Goal: Task Accomplishment & Management: Complete application form

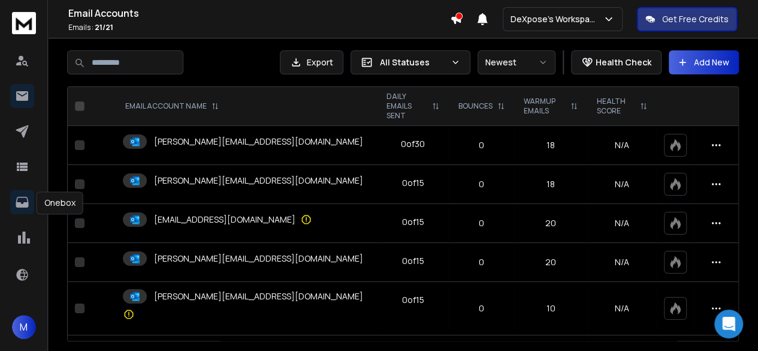
click at [23, 200] on icon at bounding box center [22, 202] width 14 height 14
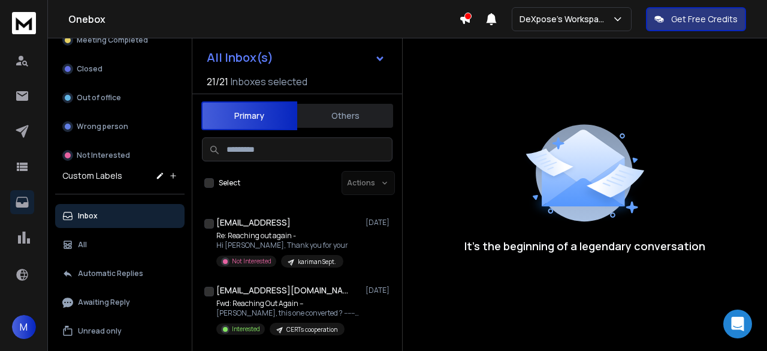
scroll to position [300, 0]
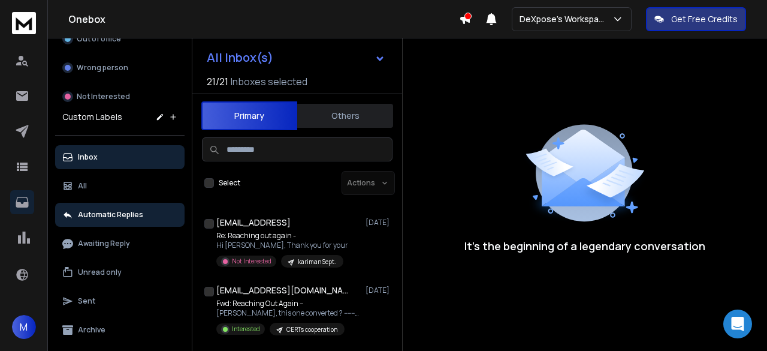
click at [135, 215] on p "Automatic Replies" at bounding box center [110, 215] width 65 height 10
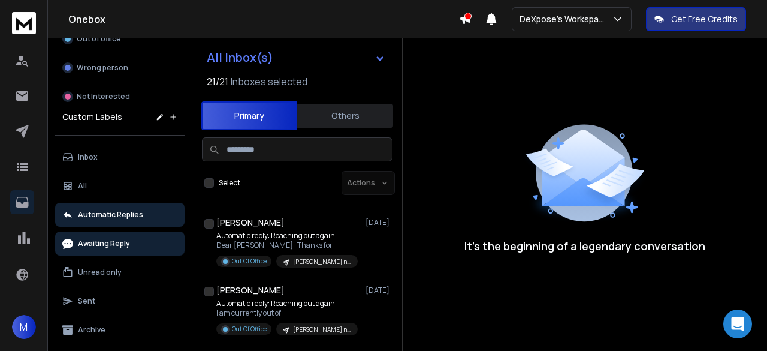
click at [122, 242] on p "Awaiting Reply" at bounding box center [104, 244] width 52 height 10
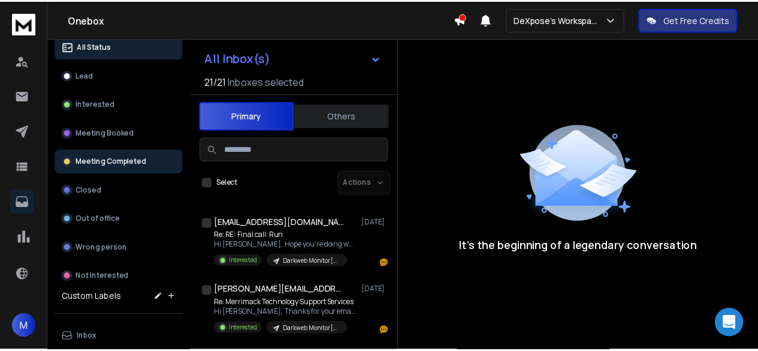
scroll to position [0, 0]
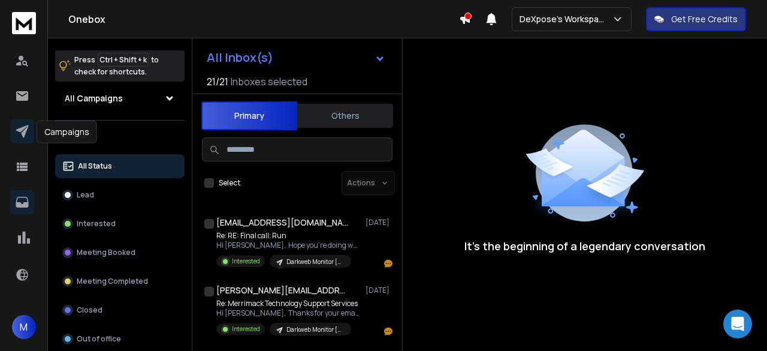
click at [23, 130] on icon at bounding box center [22, 131] width 14 height 14
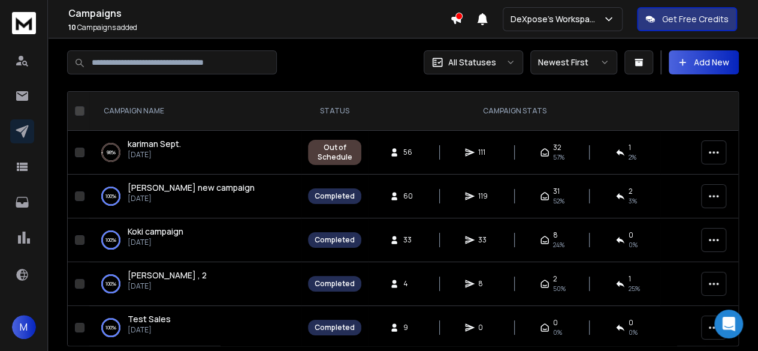
click at [693, 62] on button "Add New" at bounding box center [704, 62] width 70 height 24
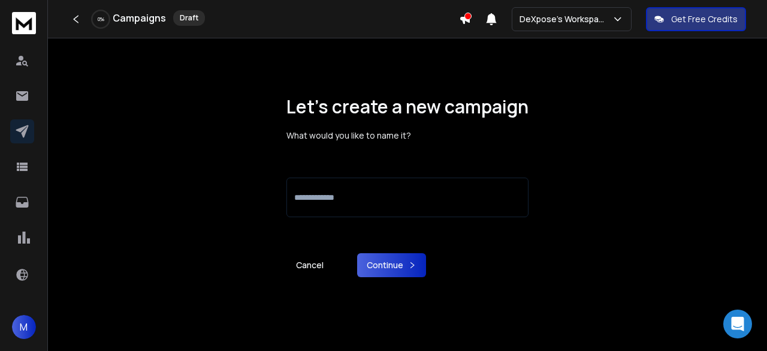
click at [358, 192] on input at bounding box center [408, 197] width 242 height 40
type input "**********"
click at [398, 262] on button "Continue" at bounding box center [391, 265] width 69 height 24
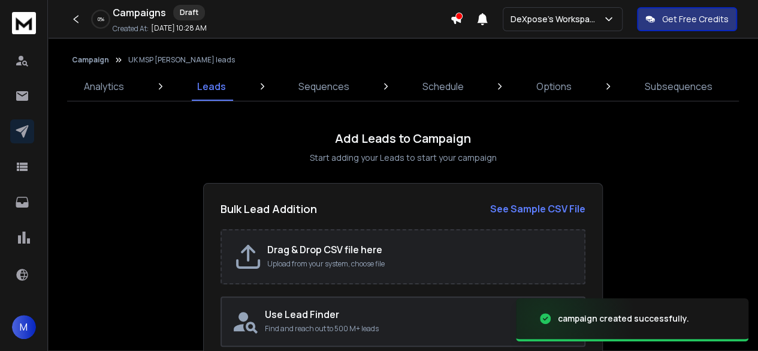
scroll to position [60, 0]
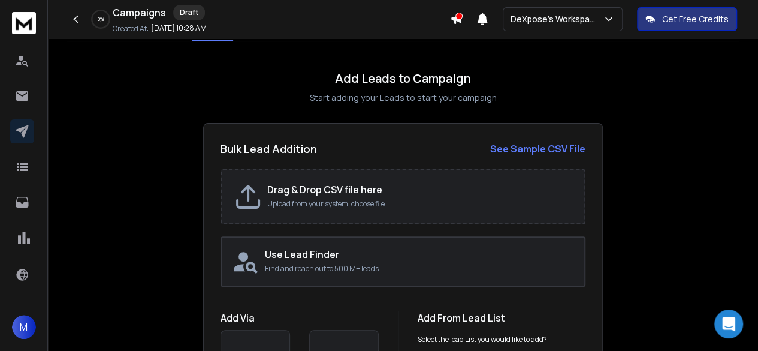
click at [355, 193] on h2 "Drag & Drop CSV file here" at bounding box center [419, 189] width 305 height 14
type input "**********"
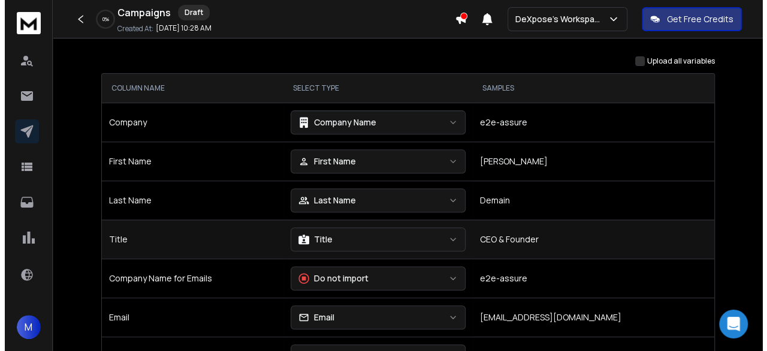
scroll to position [180, 0]
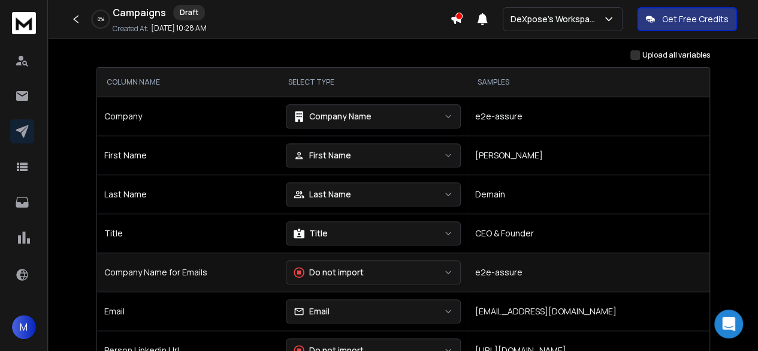
click at [444, 267] on icon "button" at bounding box center [449, 272] width 10 height 10
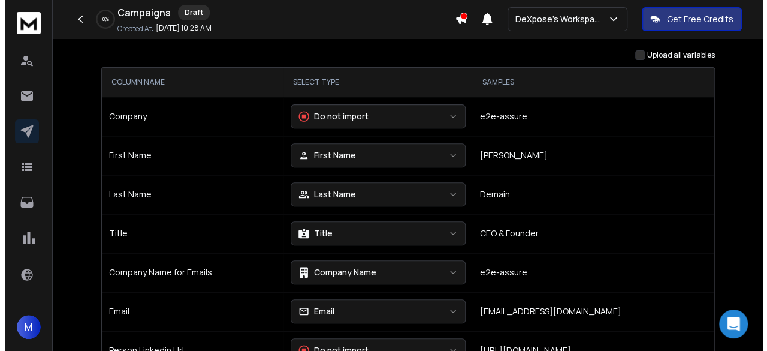
scroll to position [120, 0]
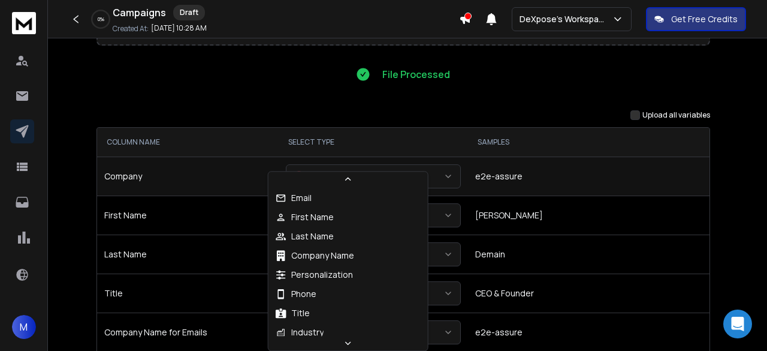
click at [360, 164] on button "Do not import" at bounding box center [373, 176] width 175 height 24
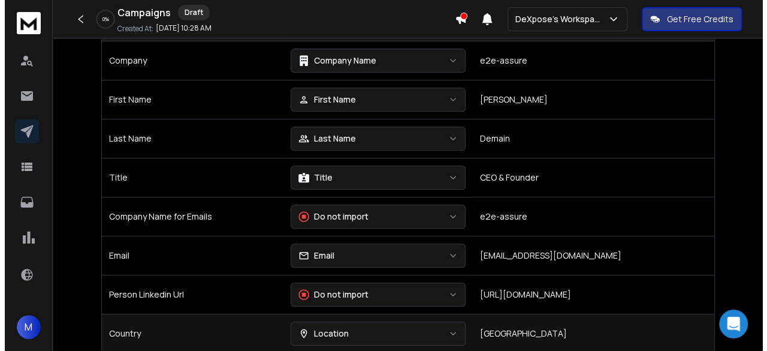
scroll to position [240, 0]
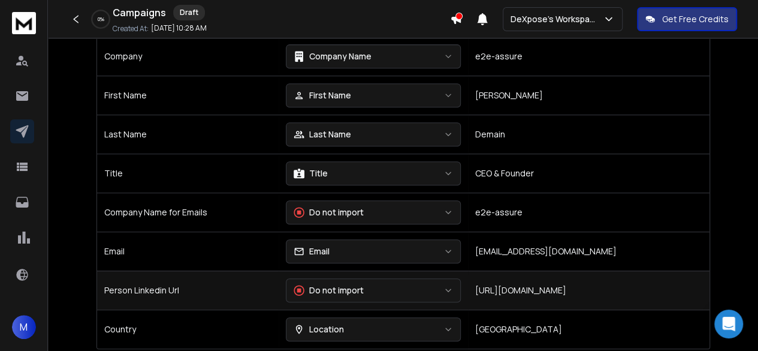
click at [369, 278] on button "Do not import" at bounding box center [373, 290] width 175 height 24
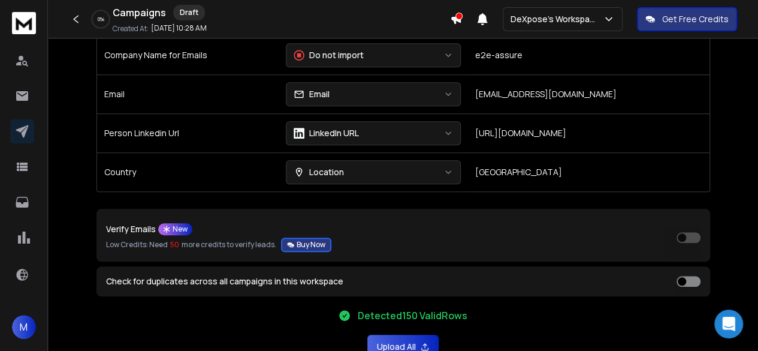
scroll to position [402, 0]
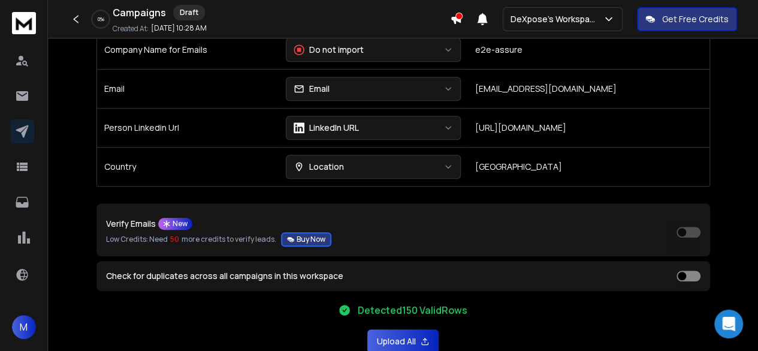
click at [683, 270] on button "Check for duplicates across all campaigns in this workspace" at bounding box center [689, 275] width 24 height 11
click at [396, 329] on button "Upload All" at bounding box center [402, 341] width 71 height 24
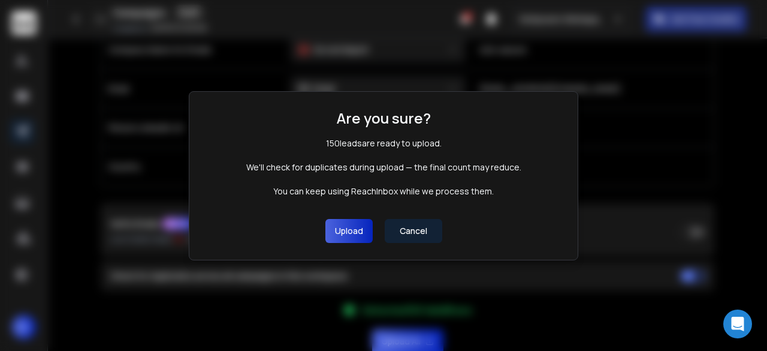
click at [352, 227] on button "Upload" at bounding box center [348, 231] width 47 height 24
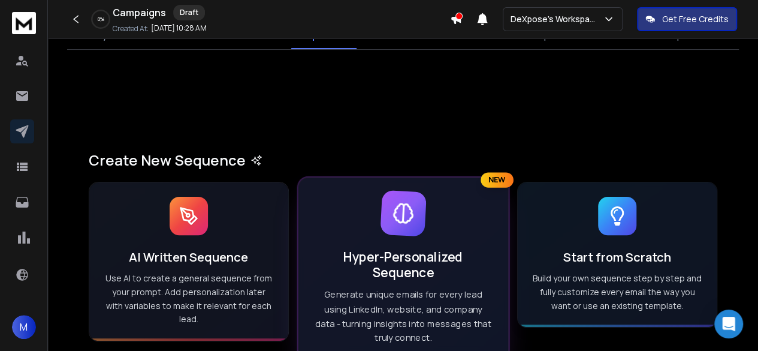
scroll to position [90, 0]
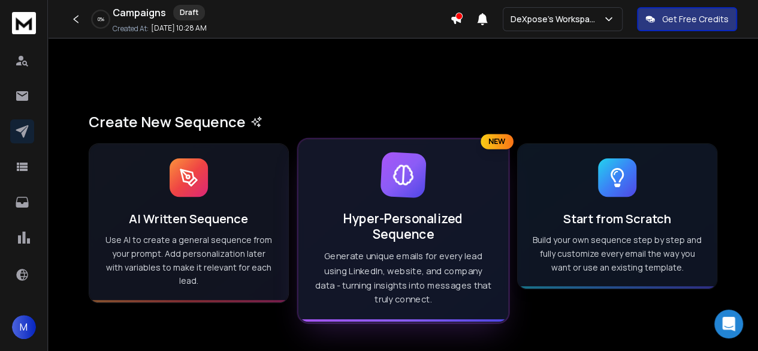
click at [450, 290] on p "Generate unique emails for every lead using LinkedIn, website, and company data…" at bounding box center [403, 278] width 179 height 58
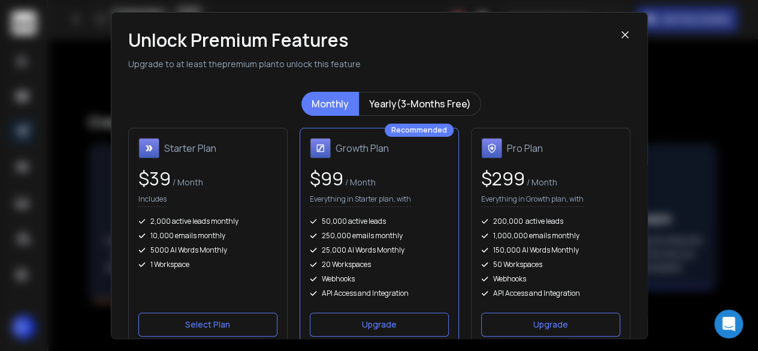
scroll to position [74, 0]
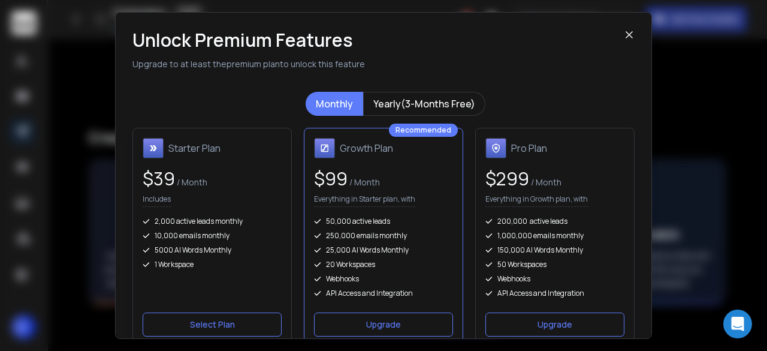
click at [627, 31] on icon at bounding box center [629, 34] width 11 height 11
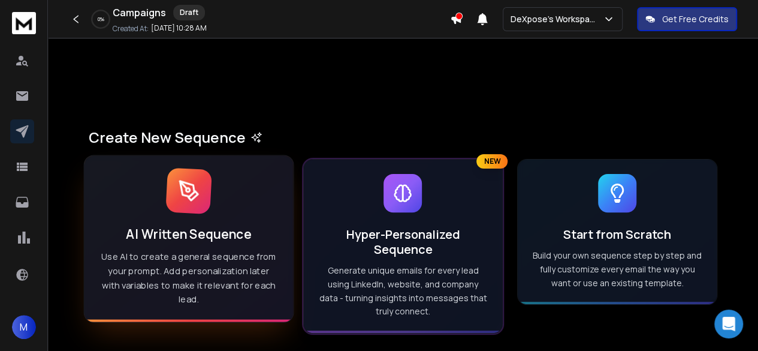
click at [221, 248] on div "AI Written Sequence Use AI to create a general sequence from your prompt. Add p…" at bounding box center [189, 238] width 209 height 166
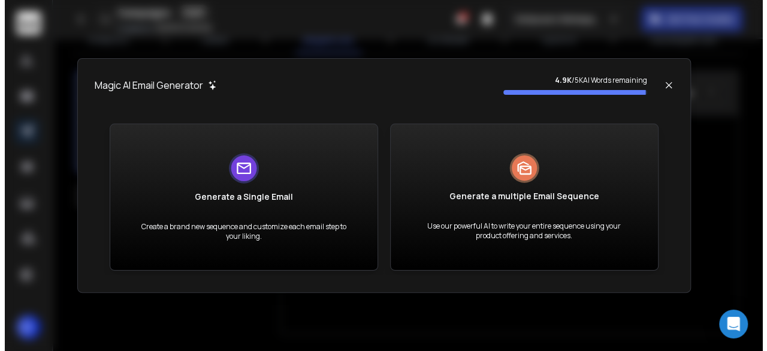
scroll to position [47, 0]
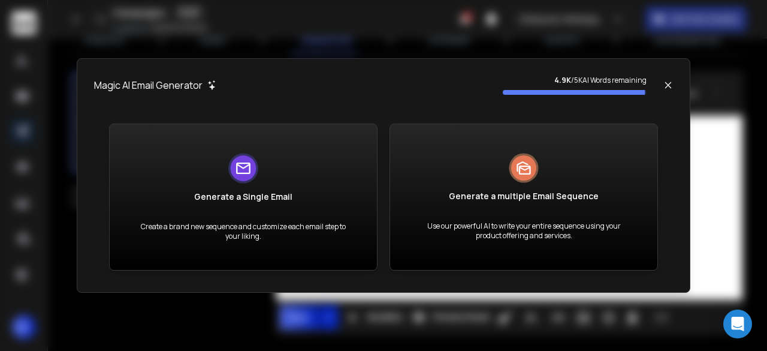
click at [277, 189] on div "Generate a Single Email" at bounding box center [243, 178] width 210 height 50
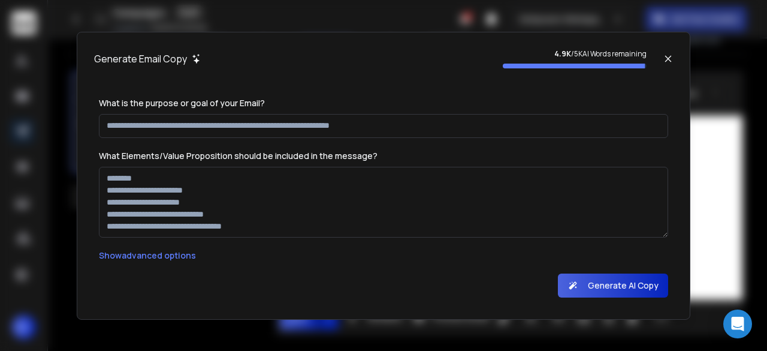
click at [192, 183] on textarea at bounding box center [383, 202] width 569 height 71
click at [203, 122] on input at bounding box center [383, 126] width 569 height 24
click at [164, 126] on input at bounding box center [383, 126] width 569 height 24
click at [167, 206] on textarea at bounding box center [383, 202] width 569 height 71
paste textarea "**********"
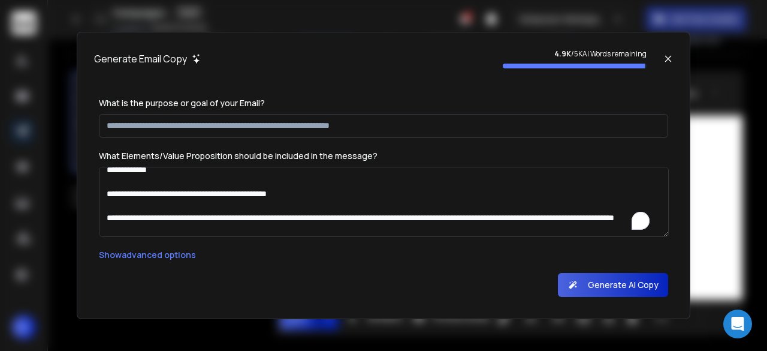
scroll to position [0, 0]
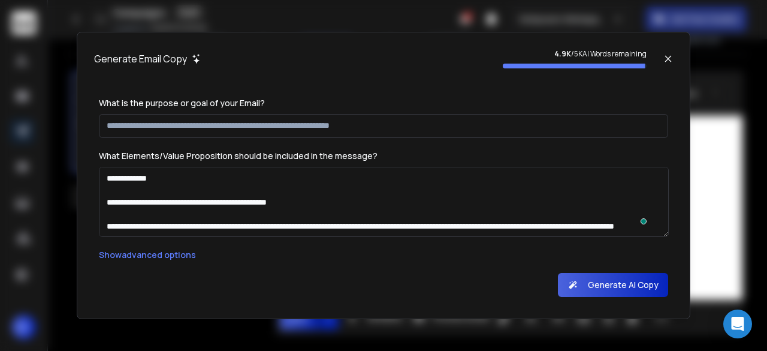
click at [139, 176] on textarea "**********" at bounding box center [384, 202] width 570 height 70
type textarea "**********"
click at [158, 117] on input at bounding box center [383, 126] width 569 height 24
paste input "**********"
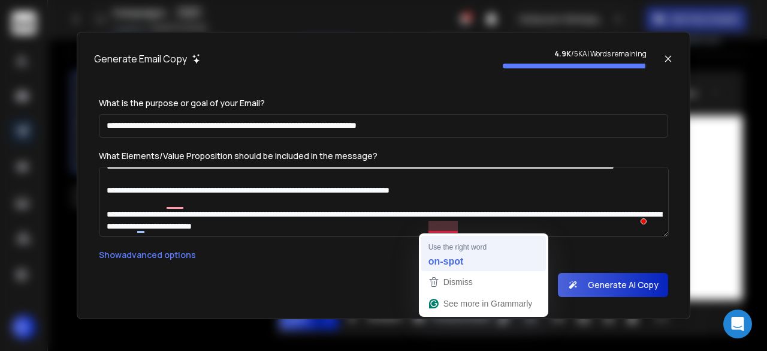
type input "**********"
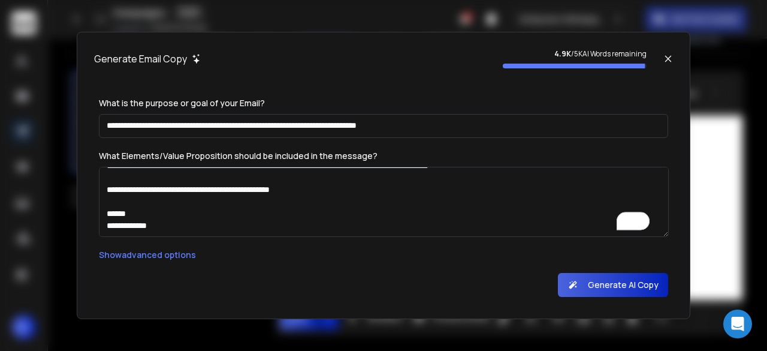
click at [118, 213] on textarea "**********" at bounding box center [384, 202] width 570 height 70
click at [155, 224] on textarea "**********" at bounding box center [384, 202] width 570 height 70
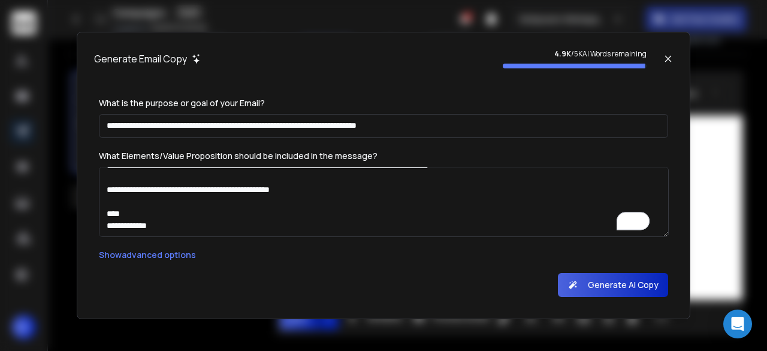
click at [168, 227] on textarea "**********" at bounding box center [384, 202] width 570 height 70
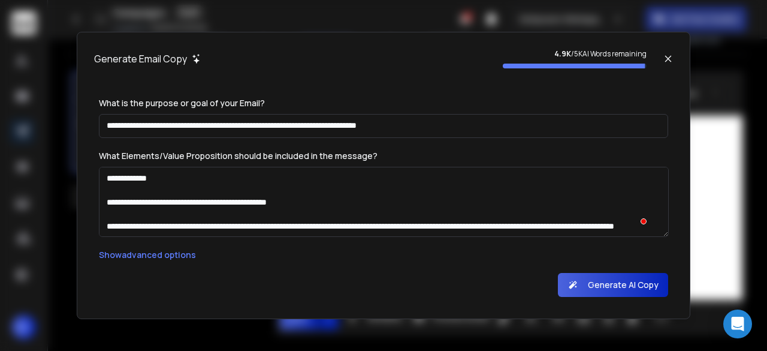
type textarea "**********"
click at [616, 279] on button "Generate AI Copy" at bounding box center [613, 285] width 110 height 24
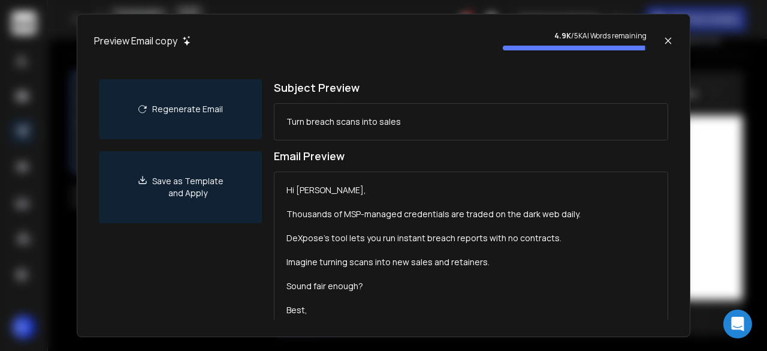
click at [303, 212] on div "Hi [PERSON_NAME], Thousands of MSP-managed credentials are traded on the dark w…" at bounding box center [434, 262] width 294 height 156
click at [306, 188] on div "Hi [PERSON_NAME], Thousands of MSP-managed credentials are traded on the dark w…" at bounding box center [434, 262] width 294 height 156
click at [191, 110] on p "Regenerate Email" at bounding box center [187, 109] width 71 height 12
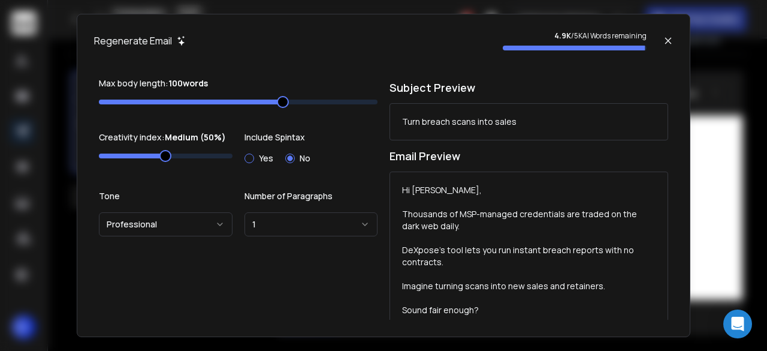
drag, startPoint x: 674, startPoint y: 226, endPoint x: 671, endPoint y: 264, distance: 38.4
click at [673, 266] on div "**********" at bounding box center [384, 176] width 614 height 324
drag, startPoint x: 627, startPoint y: 258, endPoint x: 614, endPoint y: 270, distance: 18.2
click at [627, 258] on div "Hi [PERSON_NAME], Thousands of MSP-managed credentials are traded on the dark w…" at bounding box center [529, 274] width 254 height 180
click at [530, 286] on div "Hi [PERSON_NAME], Thousands of MSP-managed credentials are traded on the dark w…" at bounding box center [529, 274] width 254 height 180
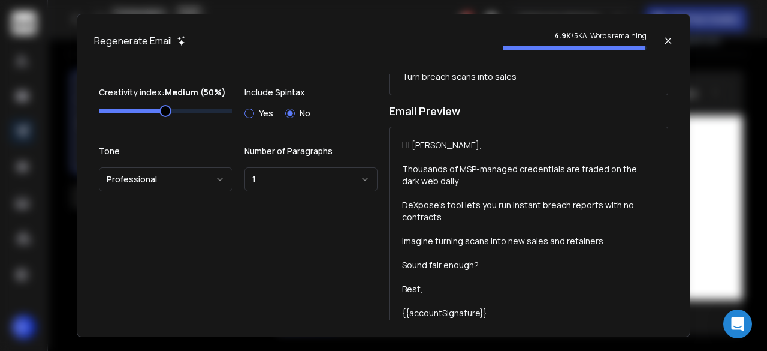
scroll to position [96, 0]
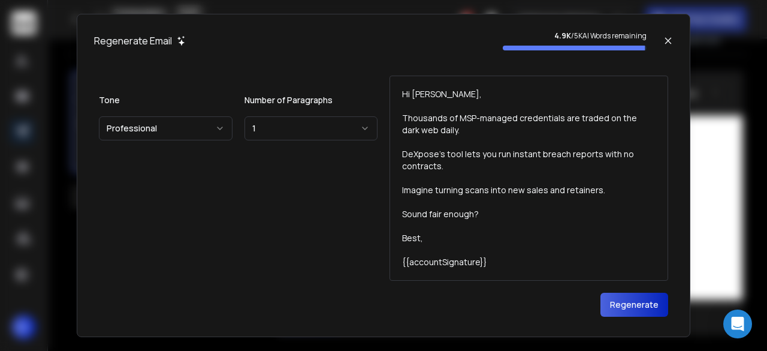
click at [427, 97] on div "Hi [PERSON_NAME], Thousands of MSP-managed credentials are traded on the dark w…" at bounding box center [529, 178] width 254 height 180
click at [427, 96] on div "Hi [PERSON_NAME], Thousands of MSP-managed credentials are traded on the dark w…" at bounding box center [529, 178] width 254 height 180
click at [627, 298] on button "Regenerate" at bounding box center [635, 304] width 68 height 24
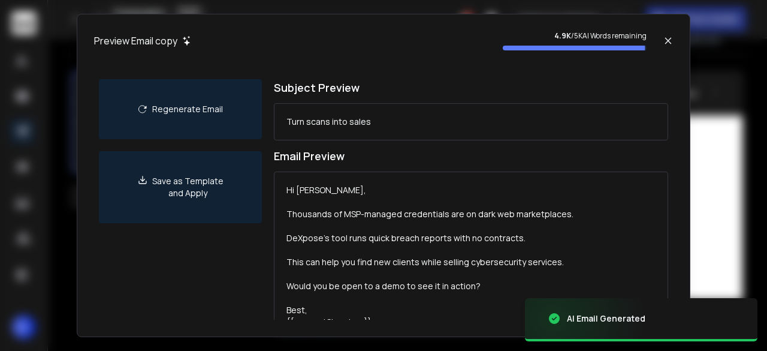
click at [445, 252] on div "Hi [PERSON_NAME], Thousands of MSP-managed credentials are on dark web marketpl…" at bounding box center [430, 256] width 287 height 144
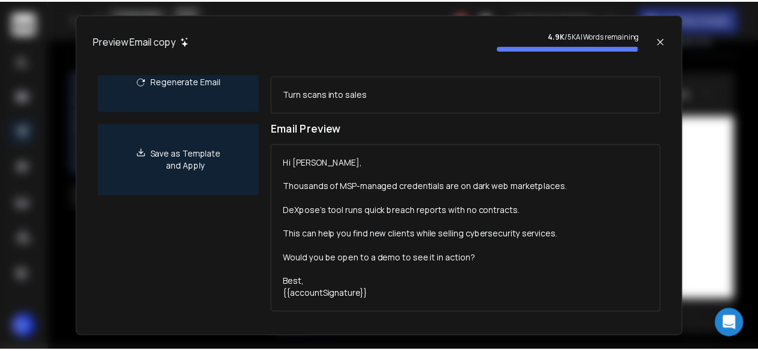
scroll to position [0, 0]
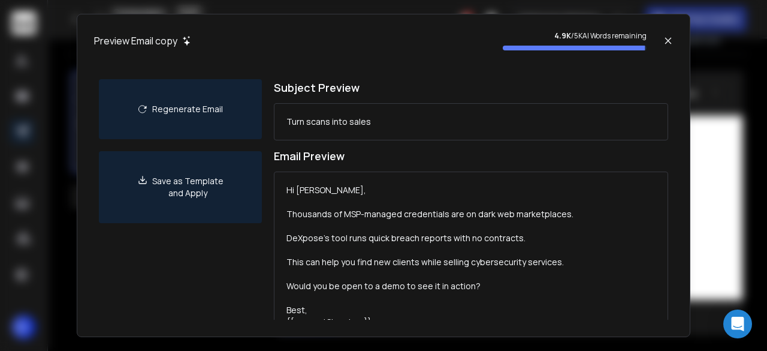
drag, startPoint x: 671, startPoint y: 38, endPoint x: 670, endPoint y: 54, distance: 15.6
click at [671, 38] on icon at bounding box center [668, 40] width 7 height 7
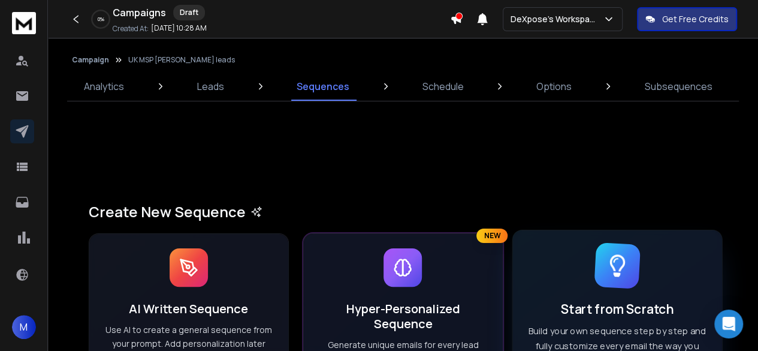
click at [649, 319] on div "Start from Scratch Build your own sequence step by step and fully customize eve…" at bounding box center [617, 306] width 209 height 152
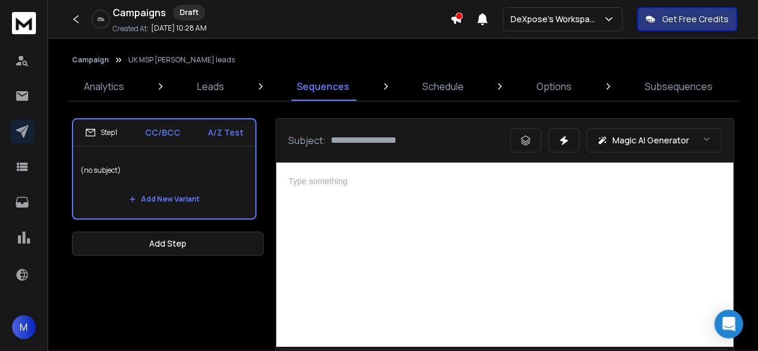
click at [350, 138] on input at bounding box center [414, 140] width 167 height 14
paste input "**********"
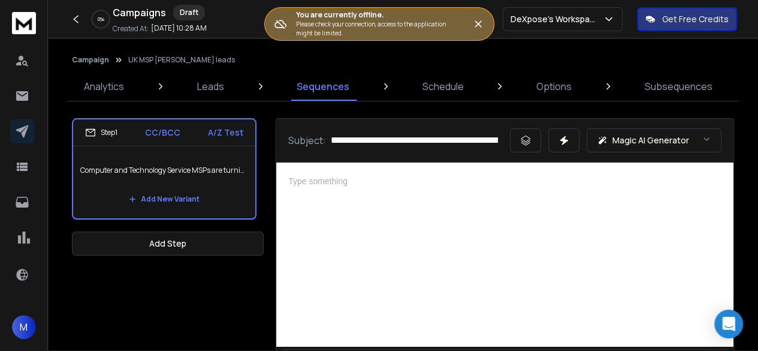
scroll to position [0, 218]
type input "**********"
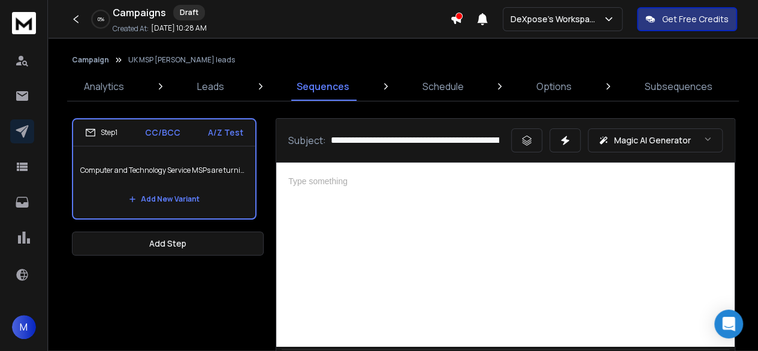
drag, startPoint x: 339, startPoint y: 181, endPoint x: 393, endPoint y: 180, distance: 53.9
click at [340, 181] on div at bounding box center [505, 180] width 435 height 13
click at [488, 140] on input "**********" at bounding box center [415, 140] width 168 height 14
click at [490, 142] on input "**********" at bounding box center [415, 140] width 168 height 14
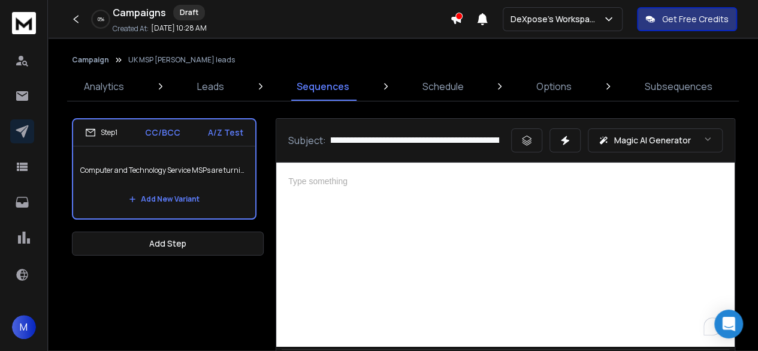
click at [357, 195] on div "To enrich screen reader interactions, please activate Accessibility in Grammarl…" at bounding box center [505, 254] width 459 height 184
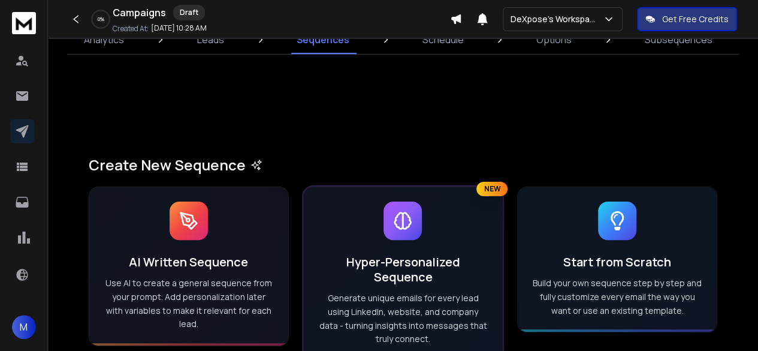
scroll to position [47, 0]
click at [28, 204] on icon at bounding box center [22, 202] width 13 height 11
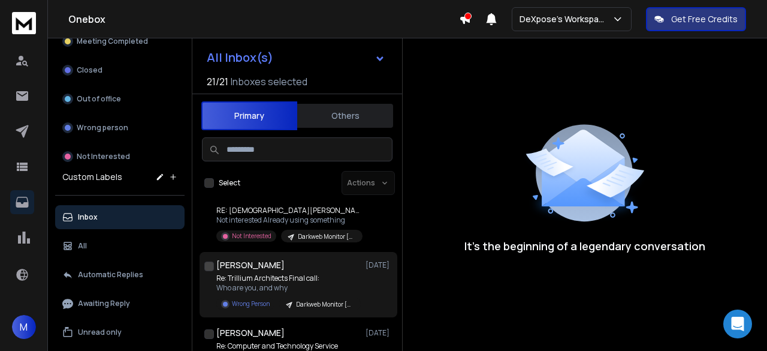
scroll to position [300, 0]
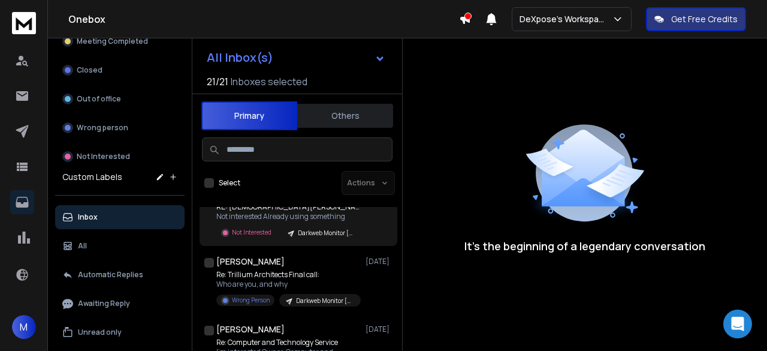
click at [328, 219] on p "Not interested Already using something" at bounding box center [288, 217] width 144 height 10
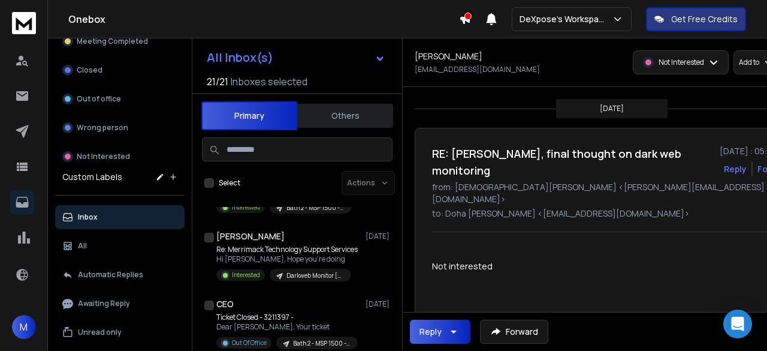
scroll to position [480, 0]
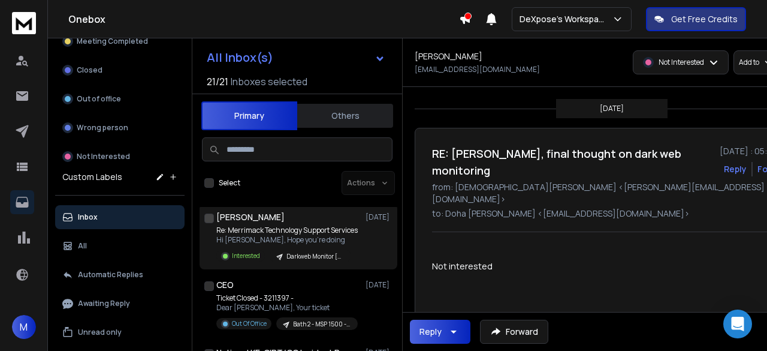
click at [297, 232] on p "Re: Merrimack Technology Support Services" at bounding box center [286, 230] width 141 height 10
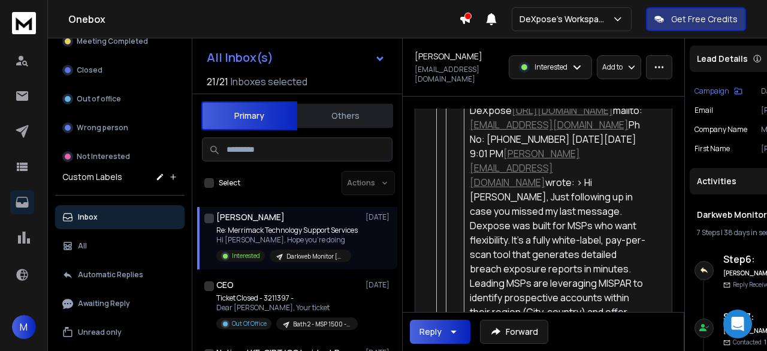
scroll to position [180, 0]
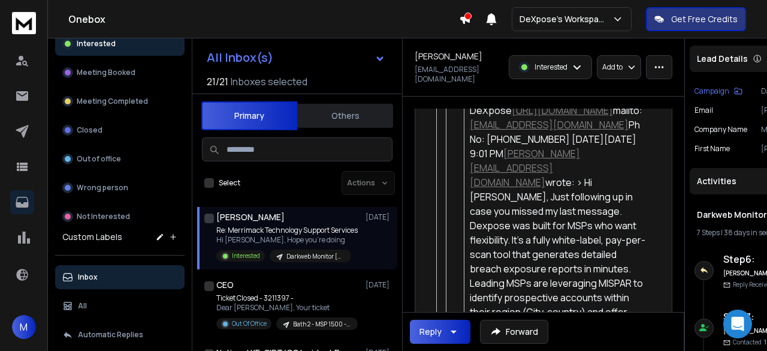
click at [101, 46] on p "Interested" at bounding box center [96, 44] width 39 height 10
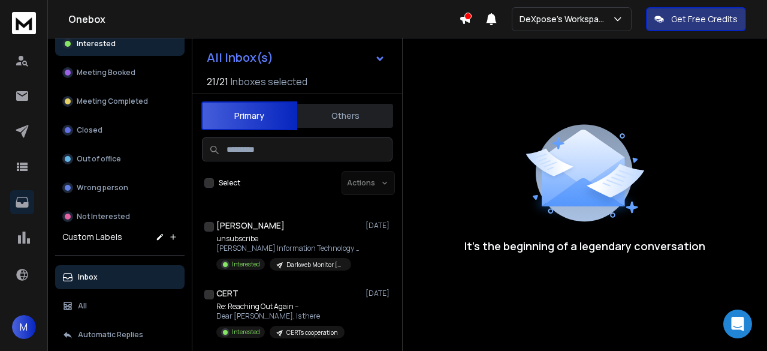
scroll to position [539, 0]
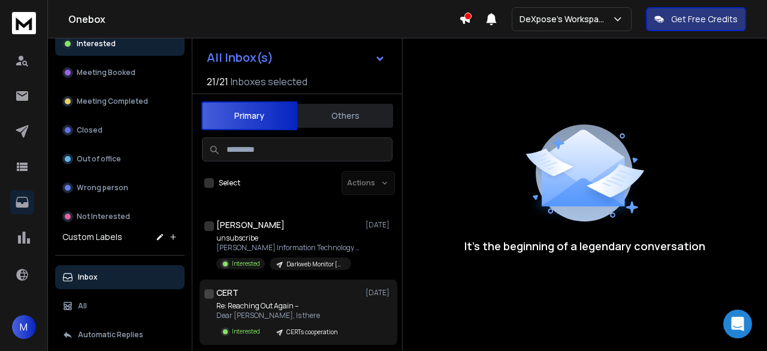
click at [309, 312] on p "Dear [PERSON_NAME], Is there" at bounding box center [280, 315] width 128 height 10
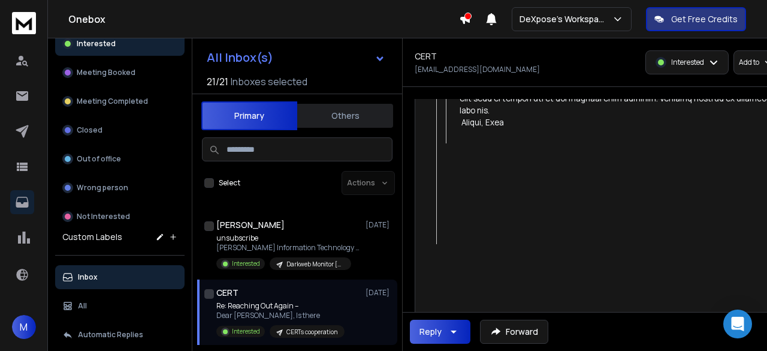
scroll to position [7193, 0]
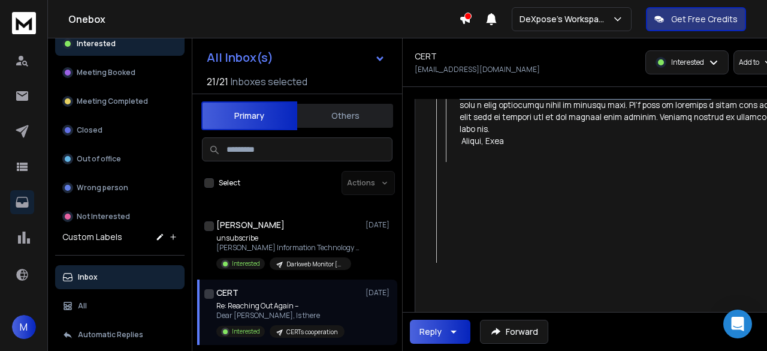
drag, startPoint x: 465, startPoint y: 189, endPoint x: 680, endPoint y: 310, distance: 246.7
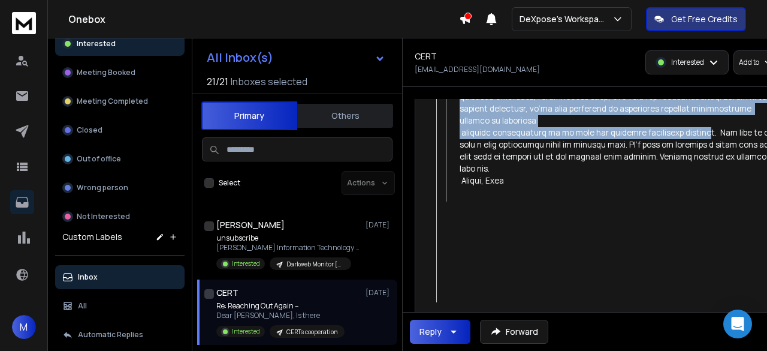
scroll to position [7149, 0]
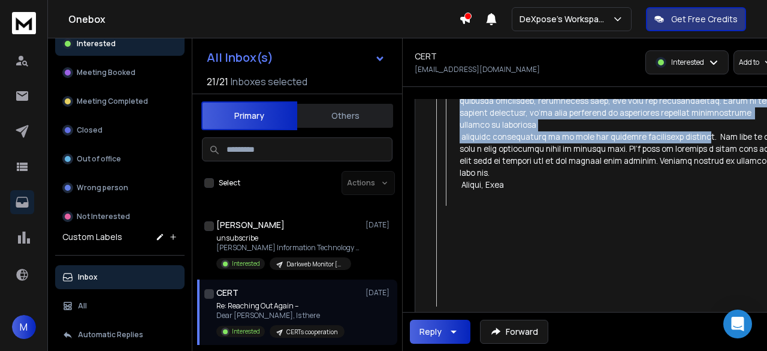
drag, startPoint x: 505, startPoint y: 230, endPoint x: 457, endPoint y: 230, distance: 48.0
copy div "> Hello, I hope this message finds you well. At DeXpose, we specialize in advan…"
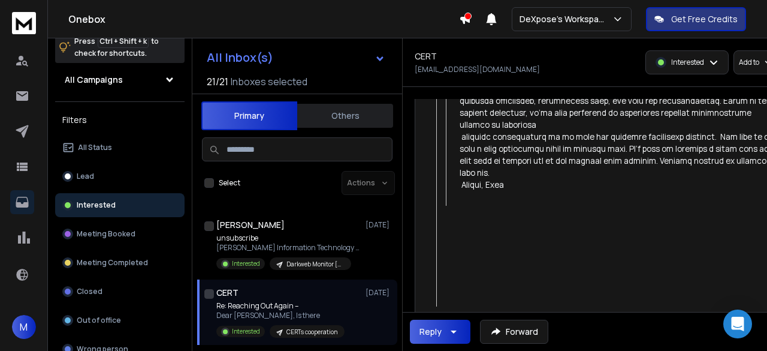
scroll to position [0, 0]
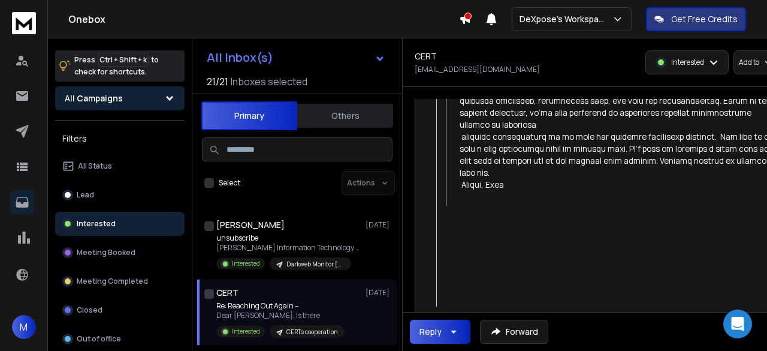
click at [134, 101] on button "All Campaigns" at bounding box center [119, 98] width 129 height 24
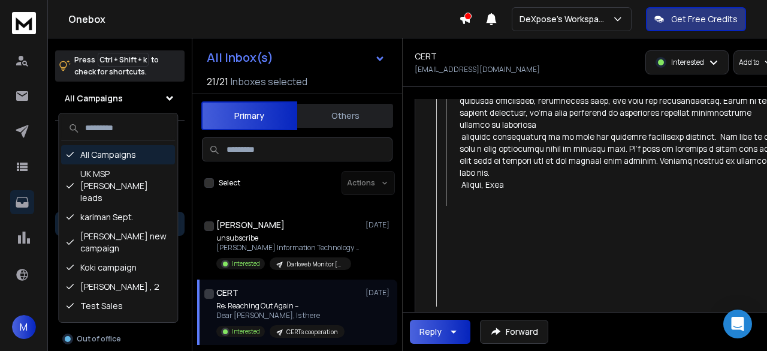
click at [124, 155] on div "All Campaigns" at bounding box center [118, 154] width 114 height 19
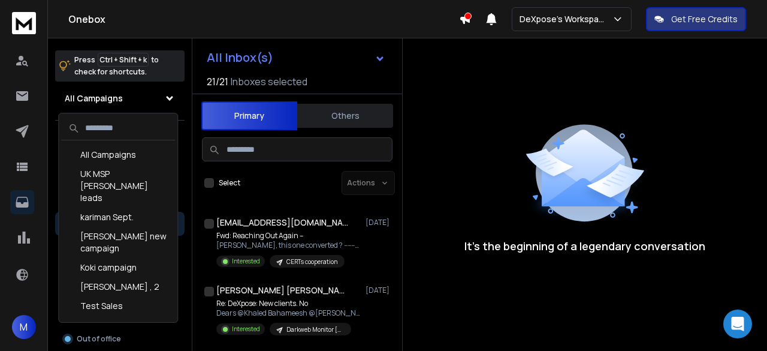
scroll to position [60, 0]
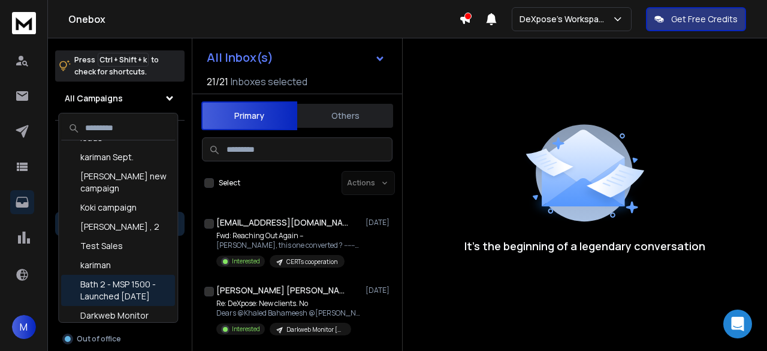
click at [137, 275] on div "Bath 2 - MSP 1500 - Launched [DATE]" at bounding box center [118, 290] width 114 height 31
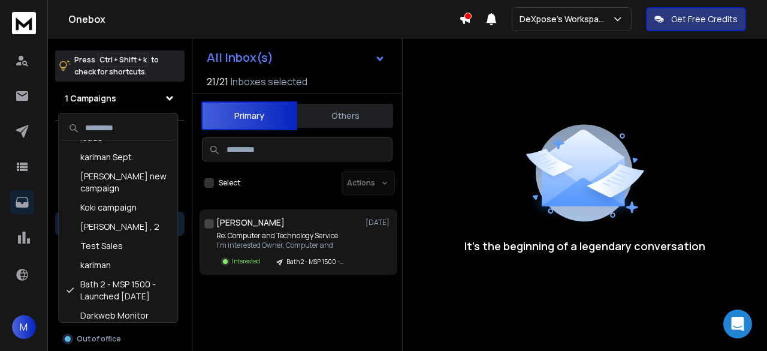
click at [336, 236] on p "Re: Computer and Technology Service" at bounding box center [283, 236] width 135 height 10
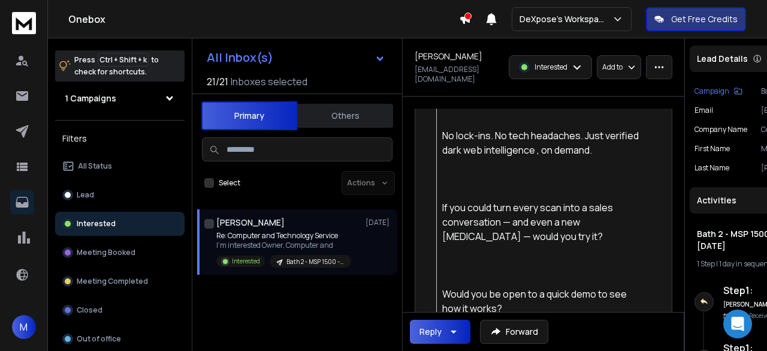
scroll to position [1026, 0]
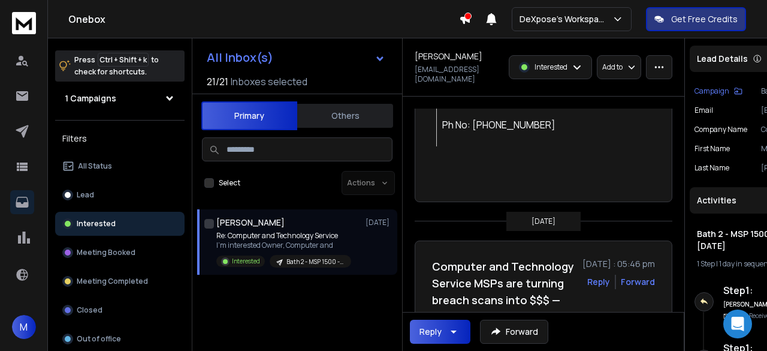
scroll to position [1326, 0]
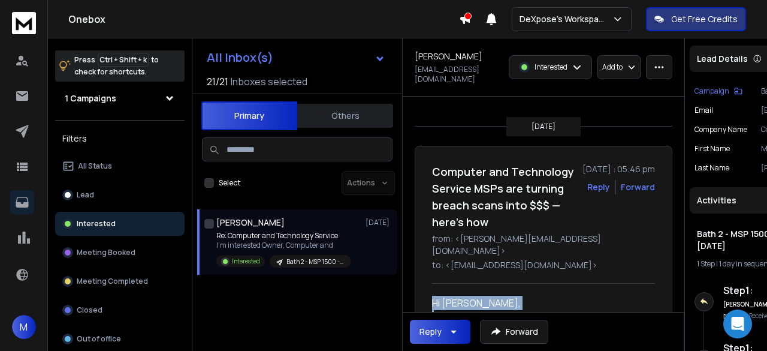
drag, startPoint x: 432, startPoint y: 113, endPoint x: 710, endPoint y: 279, distance: 324.7
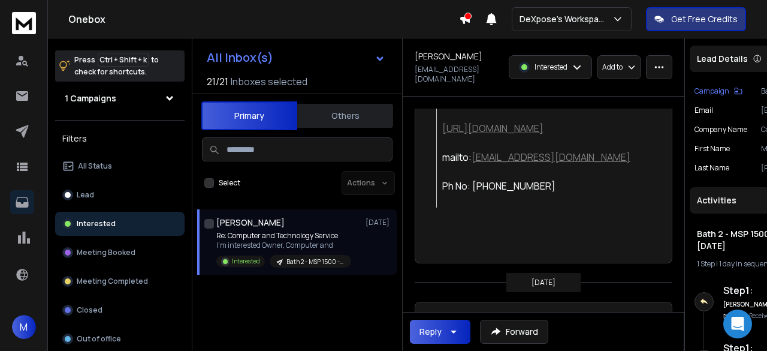
scroll to position [1217, 0]
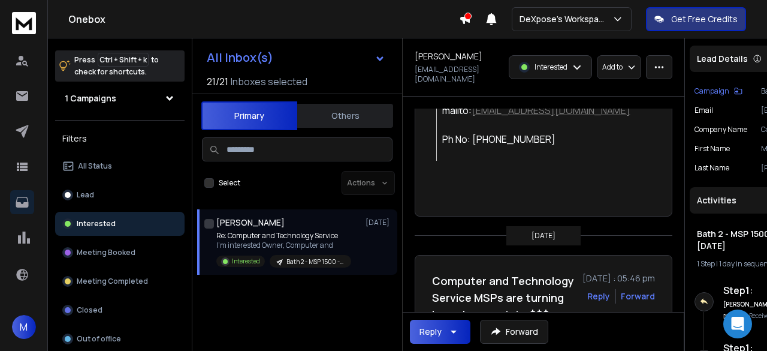
drag, startPoint x: 523, startPoint y: 287, endPoint x: 433, endPoint y: 221, distance: 111.0
copy div "Hi Mortellis, This is Varick from Dexpose.io. I’ll keep this short. Thousands o…"
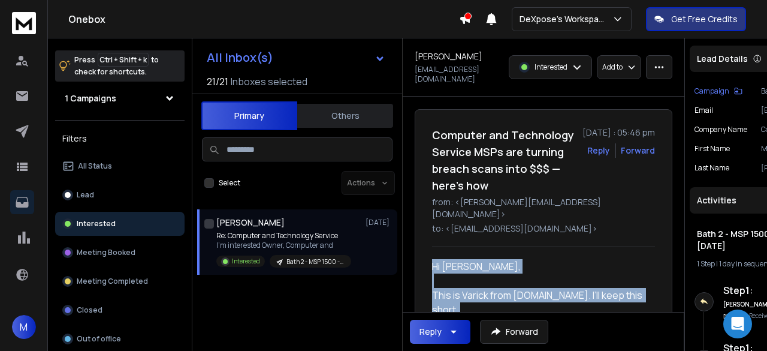
scroll to position [1337, 0]
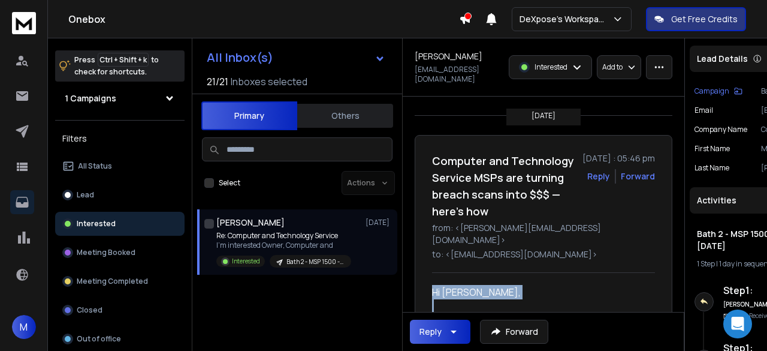
copy div "Hi Mortellis, This is Varick from Dexpose.io. I’ll keep this short. Thousands o…"
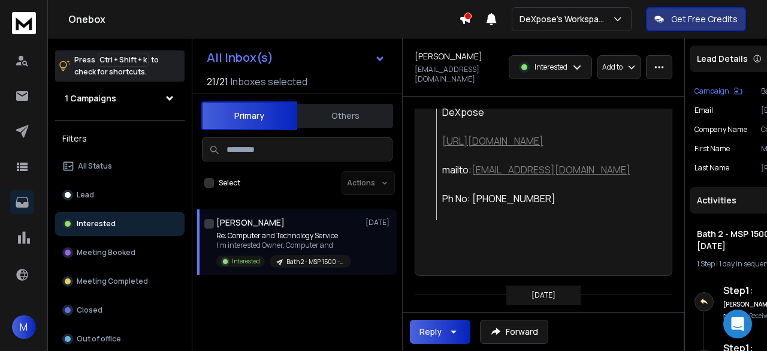
scroll to position [1157, 0]
drag, startPoint x: 432, startPoint y: 180, endPoint x: 469, endPoint y: 188, distance: 38.0
copy h1 "Computer and Technology Service MSPs are turning breach scans into $$$ — here's…"
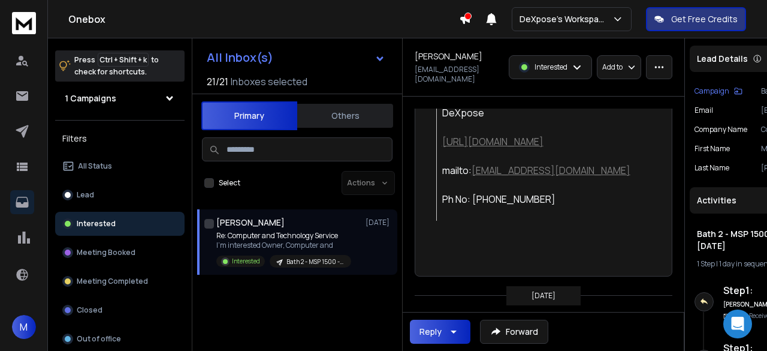
copy h1 "Computer and Technology Service MSPs are turning breach scans into $$$ — here's…"
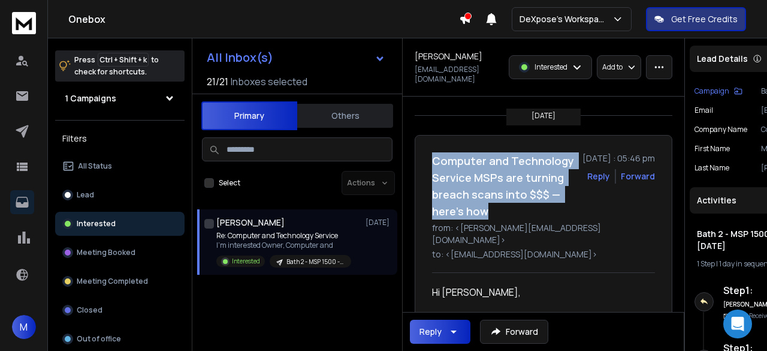
scroll to position [1337, 0]
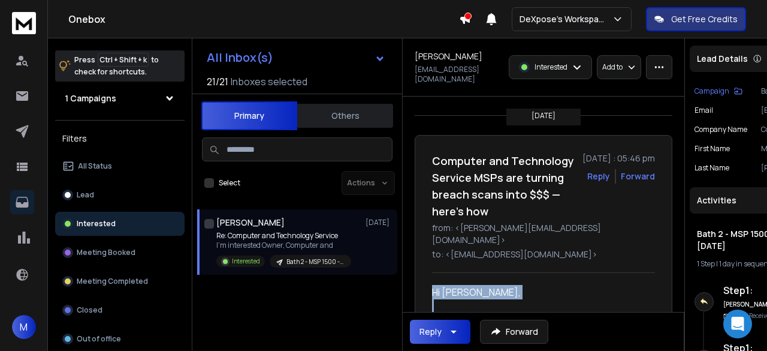
drag, startPoint x: 433, startPoint y: 99, endPoint x: 637, endPoint y: 249, distance: 253.0
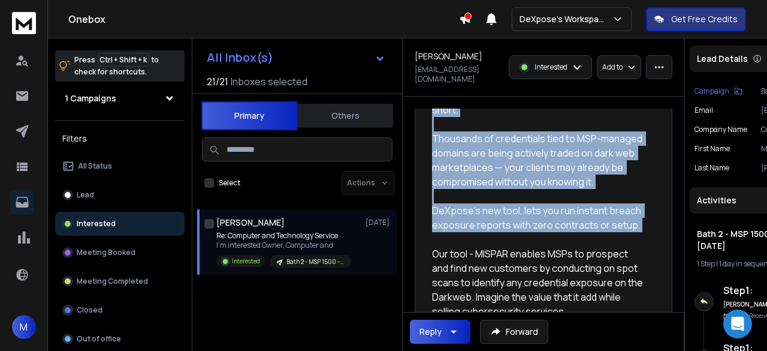
scroll to position [1576, 0]
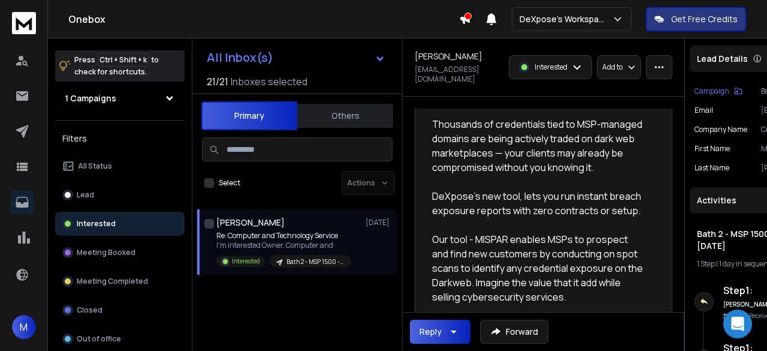
drag, startPoint x: 430, startPoint y: 250, endPoint x: 513, endPoint y: 254, distance: 82.8
click at [513, 254] on div "Computer and Technology Service MSPs are turning breach scans into $$$ — here's…" at bounding box center [544, 242] width 258 height 695
copy div "http://dexpose.io/"
